Goal: Task Accomplishment & Management: Use online tool/utility

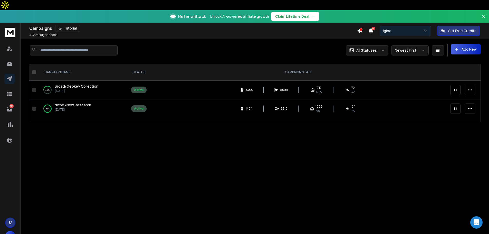
click at [390, 28] on p "Igloo" at bounding box center [388, 30] width 11 height 5
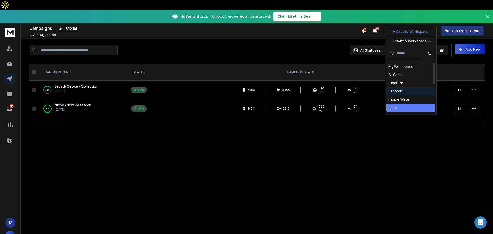
click at [406, 93] on div "Groomie" at bounding box center [410, 91] width 49 height 8
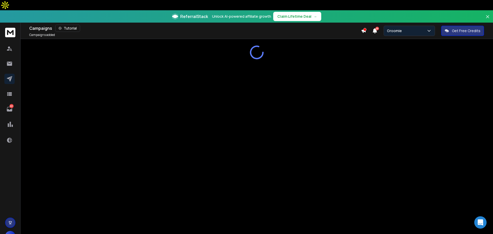
click at [411, 28] on div "Groomie" at bounding box center [409, 30] width 45 height 5
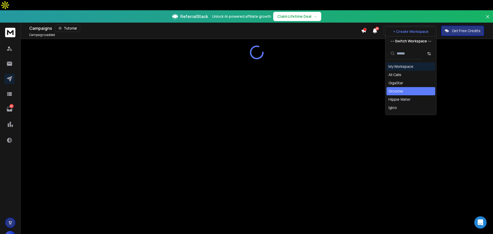
click at [264, 25] on div "Campaigns Tutorial" at bounding box center [195, 28] width 332 height 7
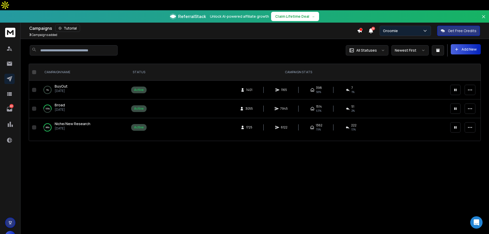
click at [416, 28] on div "Groomie" at bounding box center [405, 30] width 45 height 5
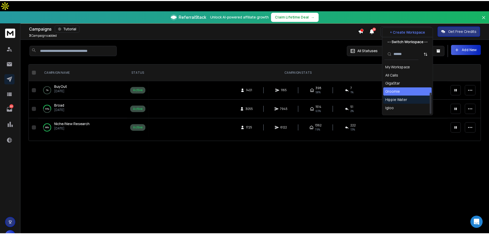
scroll to position [72, 0]
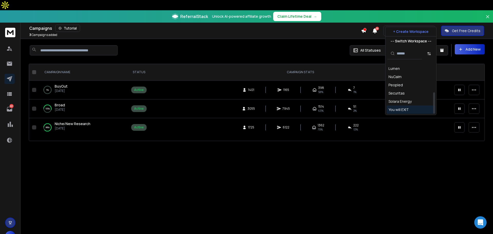
click at [410, 112] on div "You will EXIT" at bounding box center [410, 110] width 49 height 8
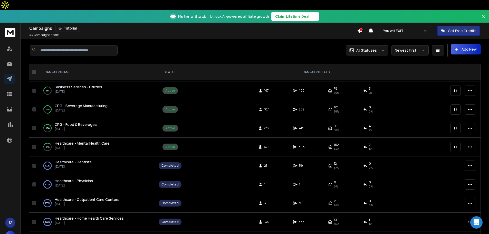
scroll to position [253, 0]
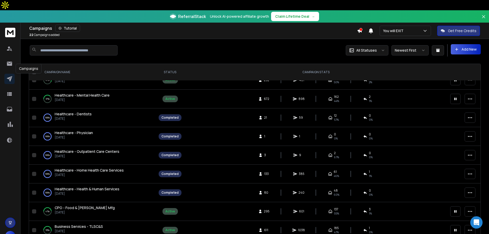
click at [9, 76] on icon at bounding box center [9, 79] width 6 height 6
click at [10, 62] on icon at bounding box center [9, 64] width 5 height 4
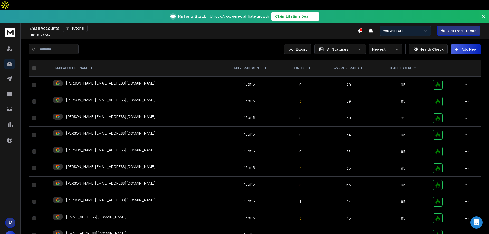
click at [411, 28] on div "You will EXIT" at bounding box center [405, 30] width 45 height 5
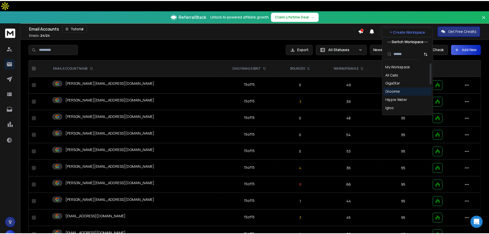
scroll to position [26, 0]
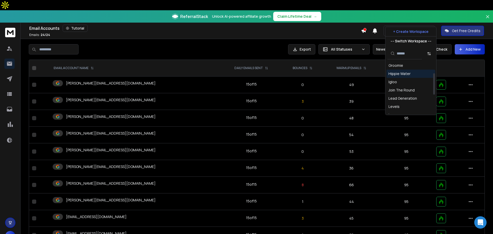
click at [417, 75] on div "Hippie Water" at bounding box center [410, 74] width 49 height 8
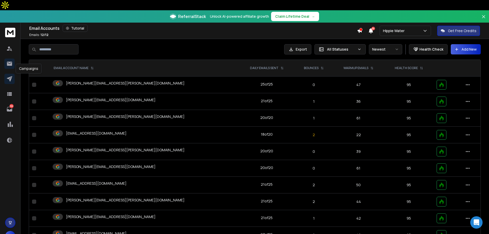
click at [11, 76] on icon at bounding box center [9, 79] width 6 height 6
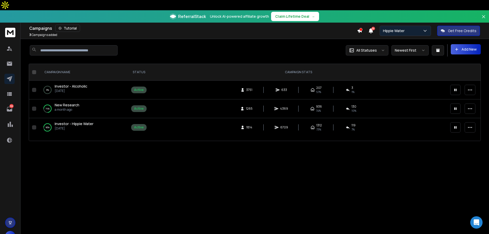
click at [410, 28] on div "Hippie Water" at bounding box center [405, 30] width 45 height 5
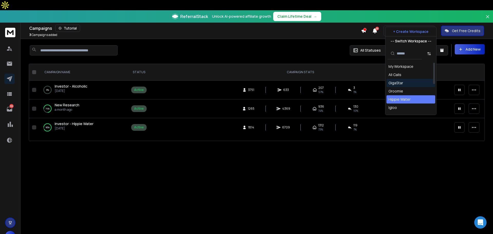
click at [414, 83] on div "GigaStar" at bounding box center [410, 83] width 49 height 8
